Goal: Navigation & Orientation: Find specific page/section

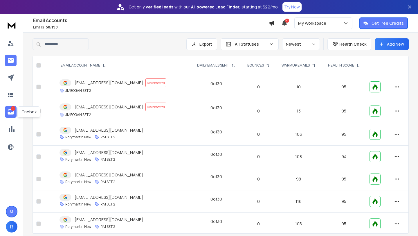
click at [11, 112] on icon at bounding box center [10, 111] width 7 height 7
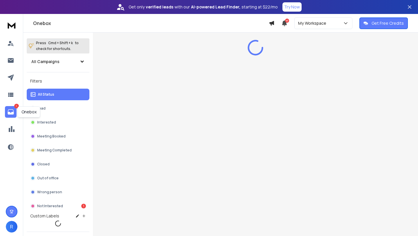
click at [11, 112] on icon at bounding box center [10, 111] width 7 height 7
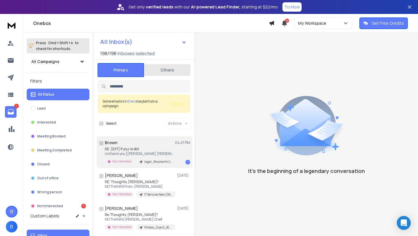
click at [130, 151] on p "RE: [EXT] If you're still" at bounding box center [140, 149] width 70 height 5
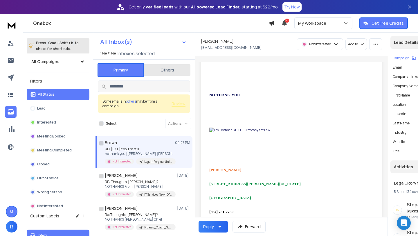
scroll to position [78, 0]
click at [127, 153] on p "no thank you [[PERSON_NAME] [PERSON_NAME]" at bounding box center [140, 153] width 70 height 5
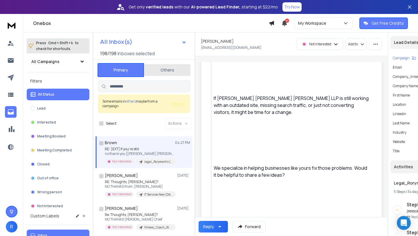
scroll to position [1235, 0]
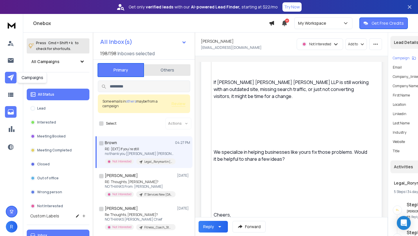
click at [13, 78] on icon at bounding box center [10, 77] width 7 height 7
